Goal: Information Seeking & Learning: Check status

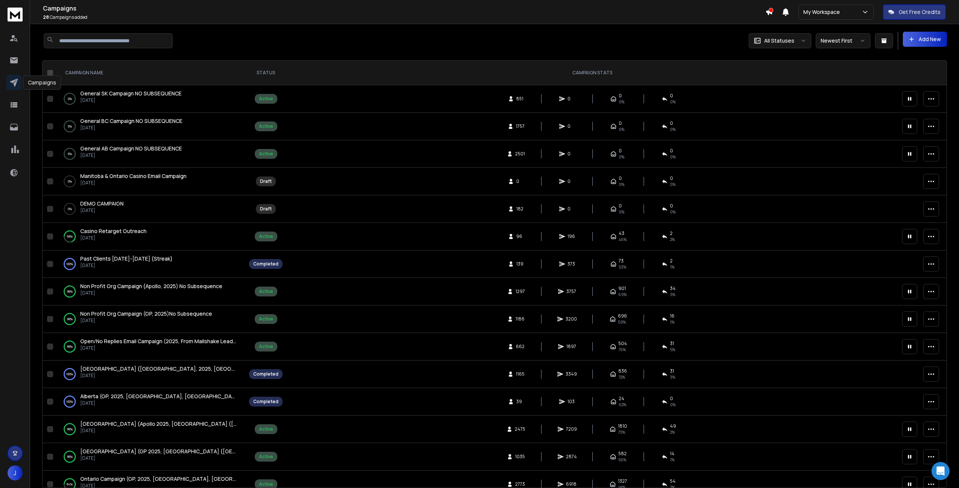
click at [15, 82] on icon at bounding box center [14, 82] width 8 height 8
click at [122, 121] on span "General BC Campaign NO SUBSEQUENCE" at bounding box center [131, 120] width 102 height 7
click at [151, 93] on span "General SK Campaign NO SUBSEQUENCE" at bounding box center [130, 93] width 101 height 7
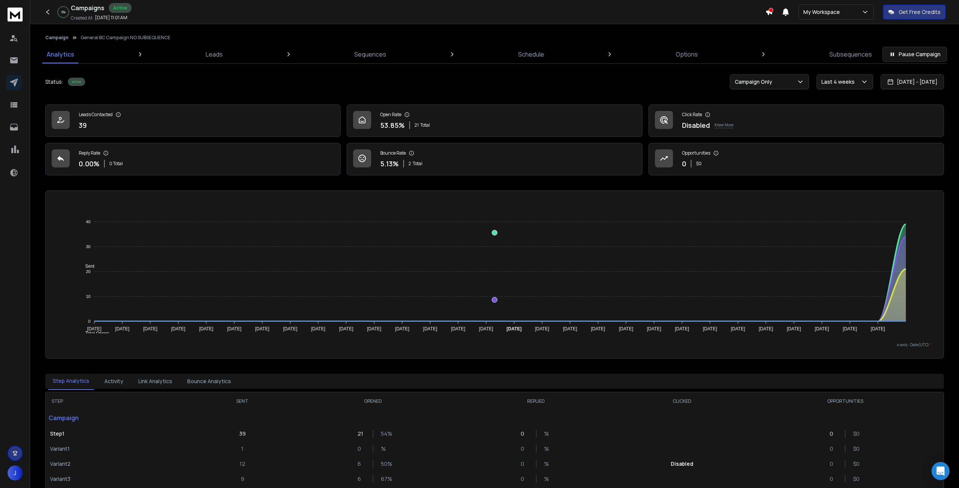
scroll to position [85, 0]
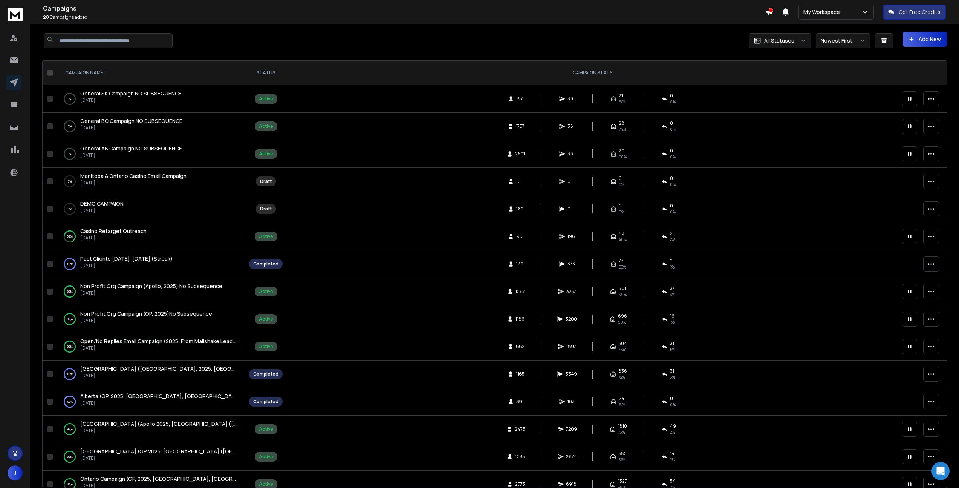
click at [167, 146] on span "General AB Campaign NO SUBSEQUENCE" at bounding box center [131, 148] width 102 height 7
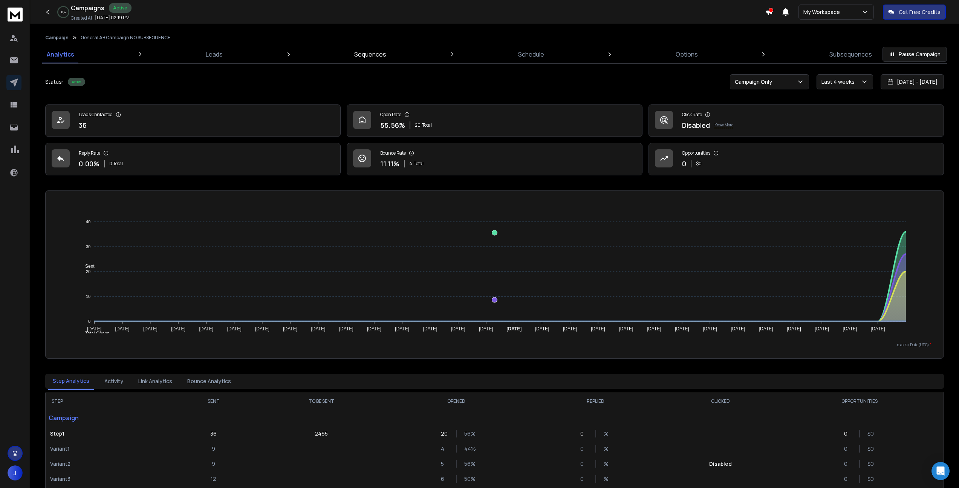
click at [374, 59] on link "Sequences" at bounding box center [370, 54] width 41 height 18
